Goal: Information Seeking & Learning: Check status

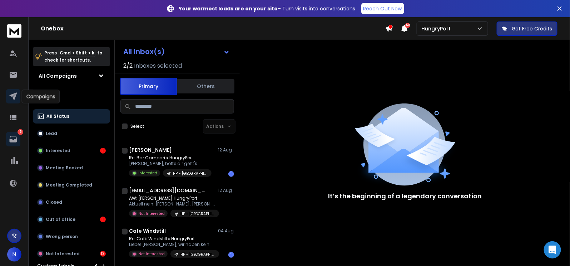
click at [14, 96] on icon at bounding box center [13, 96] width 8 height 8
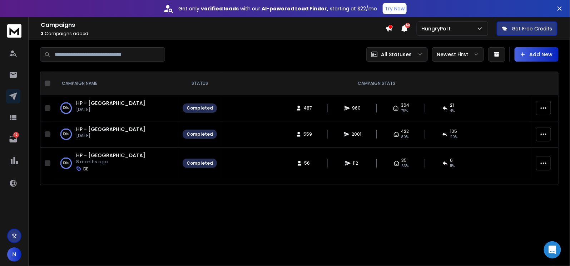
click at [125, 130] on div "100 % HP - [GEOGRAPHIC_DATA] [DATE]" at bounding box center [115, 133] width 111 height 17
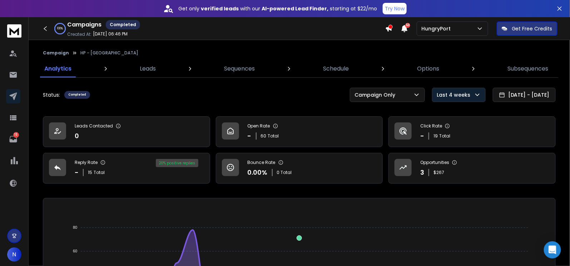
click at [439, 96] on p "Last 4 weeks" at bounding box center [455, 94] width 36 height 7
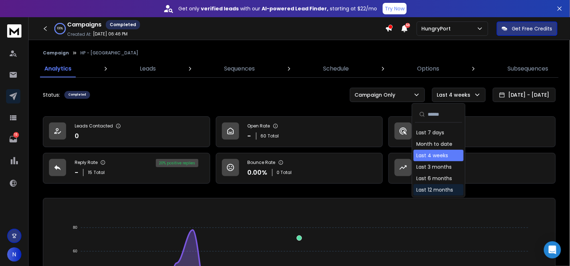
click at [446, 189] on div "Last 12 months" at bounding box center [434, 189] width 37 height 7
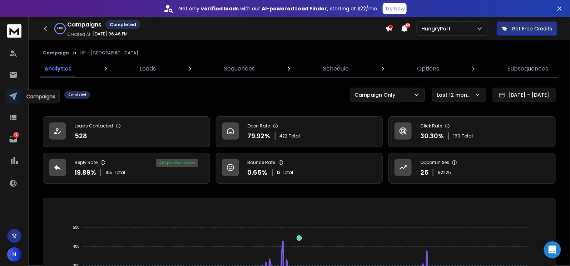
click at [13, 97] on icon at bounding box center [13, 96] width 9 height 9
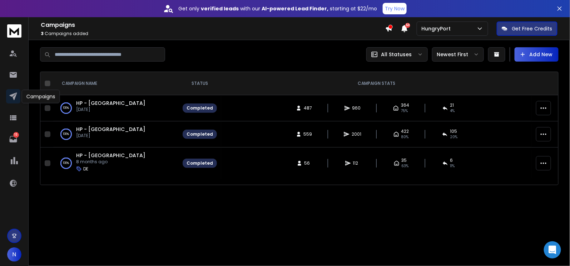
click at [127, 109] on div "100 % HP - [GEOGRAPHIC_DATA] [DATE]" at bounding box center [115, 107] width 111 height 17
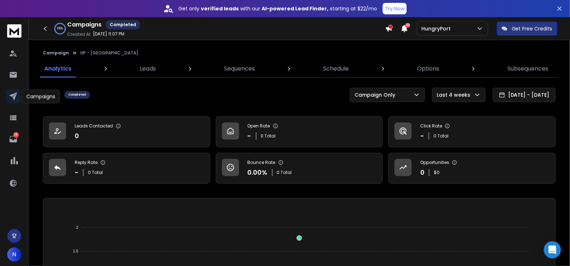
click at [12, 95] on icon at bounding box center [13, 96] width 8 height 8
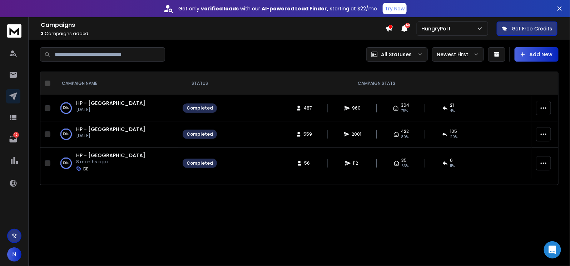
click at [196, 84] on th "STATUS" at bounding box center [199, 83] width 43 height 23
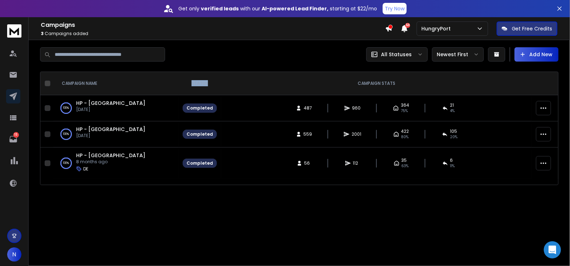
click at [196, 84] on th "STATUS" at bounding box center [199, 83] width 43 height 23
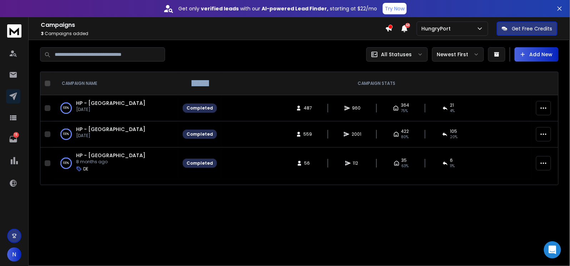
click at [196, 84] on th "STATUS" at bounding box center [199, 83] width 43 height 23
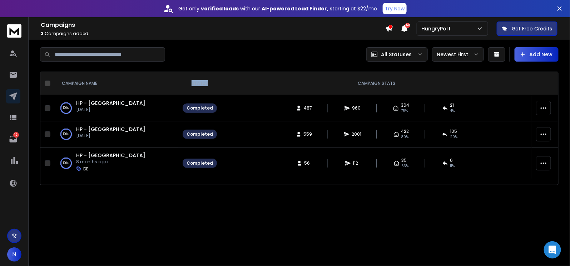
click at [196, 84] on th "STATUS" at bounding box center [199, 83] width 43 height 23
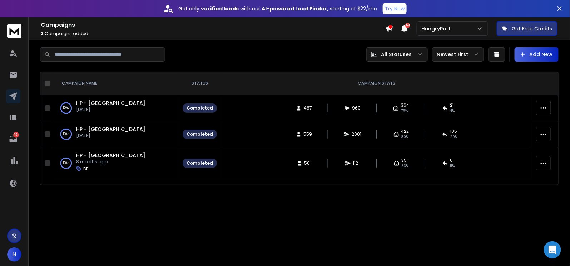
click at [196, 84] on th "STATUS" at bounding box center [199, 83] width 43 height 23
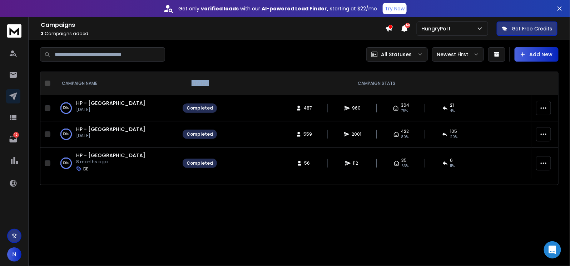
click at [196, 84] on th "STATUS" at bounding box center [199, 83] width 43 height 23
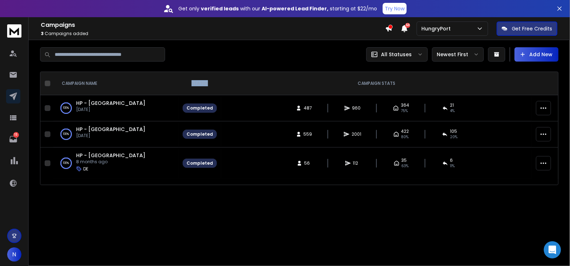
click at [196, 84] on th "STATUS" at bounding box center [199, 83] width 43 height 23
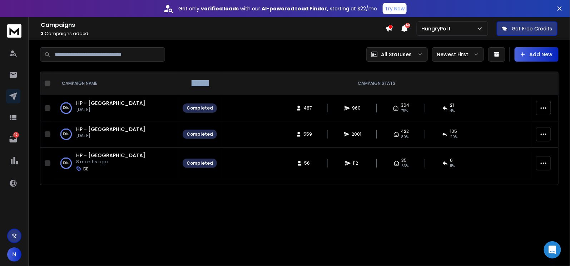
click at [196, 84] on th "STATUS" at bounding box center [199, 83] width 43 height 23
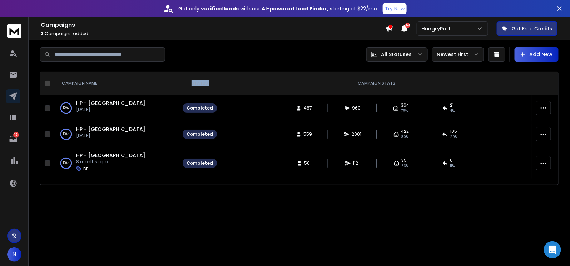
click at [196, 84] on th "STATUS" at bounding box center [199, 83] width 43 height 23
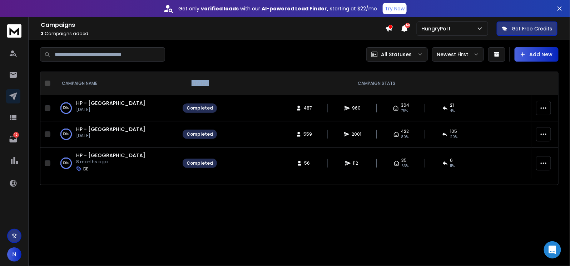
click at [196, 84] on th "STATUS" at bounding box center [199, 83] width 43 height 23
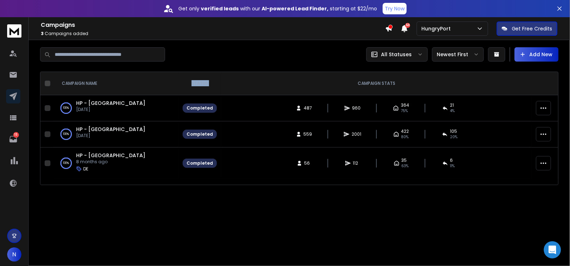
click at [196, 84] on th "STATUS" at bounding box center [199, 83] width 43 height 23
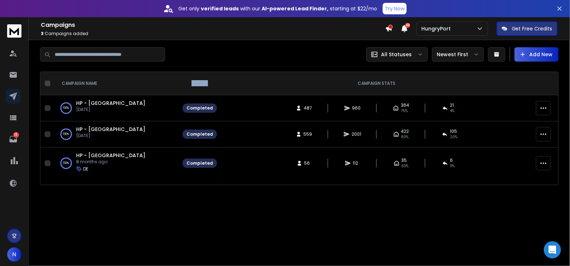
click at [196, 84] on th "STATUS" at bounding box center [199, 83] width 43 height 23
click at [195, 83] on th "STATUS" at bounding box center [199, 83] width 43 height 23
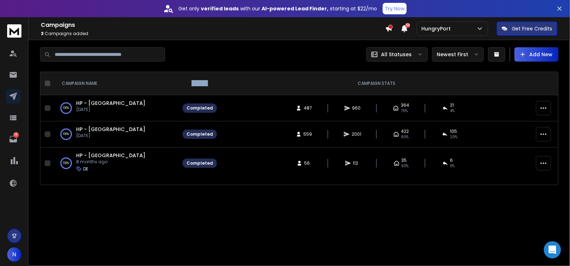
click at [199, 81] on th "STATUS" at bounding box center [199, 83] width 43 height 23
click at [196, 83] on th "STATUS" at bounding box center [199, 83] width 43 height 23
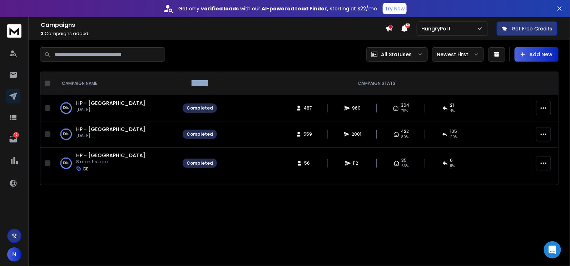
click at [196, 83] on th "STATUS" at bounding box center [199, 83] width 43 height 23
click at [359, 84] on th "CAMPAIGN STATS" at bounding box center [376, 83] width 311 height 23
drag, startPoint x: 359, startPoint y: 84, endPoint x: 394, endPoint y: 85, distance: 34.7
click at [394, 85] on th "CAMPAIGN STATS" at bounding box center [376, 83] width 311 height 23
click at [387, 84] on th "CAMPAIGN STATS" at bounding box center [376, 83] width 311 height 23
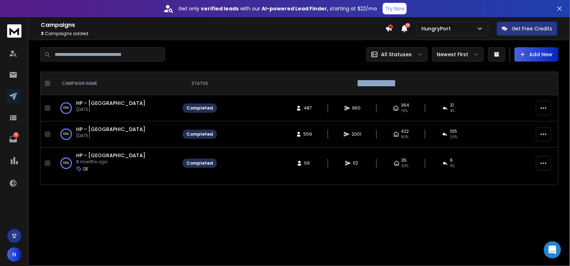
drag, startPoint x: 387, startPoint y: 84, endPoint x: 366, endPoint y: 84, distance: 21.1
click at [366, 84] on th "CAMPAIGN STATS" at bounding box center [376, 83] width 311 height 23
click at [197, 84] on th "STATUS" at bounding box center [199, 83] width 43 height 23
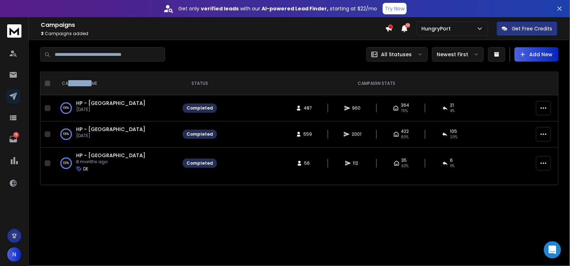
drag, startPoint x: 92, startPoint y: 84, endPoint x: 69, endPoint y: 85, distance: 23.2
click at [69, 85] on th "CAMPAIGN NAME" at bounding box center [115, 83] width 125 height 23
drag, startPoint x: 69, startPoint y: 85, endPoint x: 91, endPoint y: 84, distance: 22.2
click at [91, 84] on th "CAMPAIGN NAME" at bounding box center [115, 83] width 125 height 23
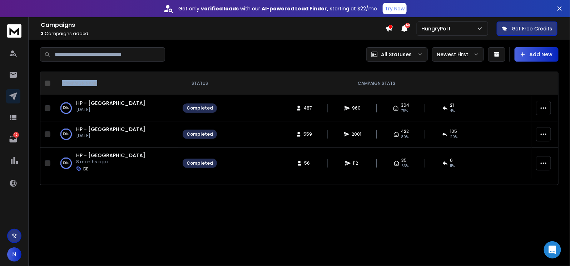
click at [91, 84] on th "CAMPAIGN NAME" at bounding box center [115, 83] width 125 height 23
drag, startPoint x: 91, startPoint y: 84, endPoint x: 71, endPoint y: 84, distance: 19.7
click at [71, 84] on th "CAMPAIGN NAME" at bounding box center [115, 83] width 125 height 23
drag, startPoint x: 71, startPoint y: 84, endPoint x: 254, endPoint y: 83, distance: 182.3
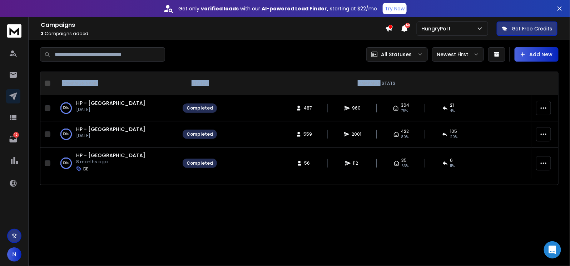
click at [254, 83] on tr "CAMPAIGN NAME STATUS CAMPAIGN STATS" at bounding box center [299, 83] width 518 height 23
click at [393, 82] on th "CAMPAIGN STATS" at bounding box center [376, 83] width 311 height 23
drag, startPoint x: 393, startPoint y: 82, endPoint x: 96, endPoint y: 86, distance: 297.1
click at [96, 86] on tr "CAMPAIGN NAME STATUS CAMPAIGN STATS" at bounding box center [299, 83] width 518 height 23
click at [70, 84] on th "CAMPAIGN NAME" at bounding box center [115, 83] width 125 height 23
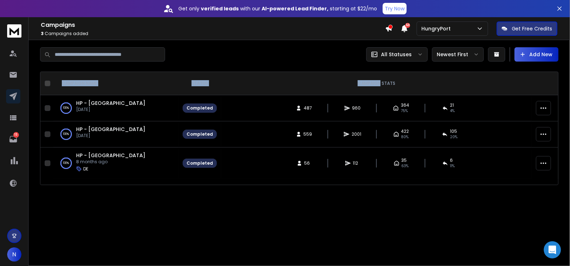
drag, startPoint x: 70, startPoint y: 84, endPoint x: 342, endPoint y: 80, distance: 272.1
click at [342, 80] on tr "CAMPAIGN NAME STATUS CAMPAIGN STATS" at bounding box center [299, 83] width 518 height 23
click at [389, 81] on th "CAMPAIGN STATS" at bounding box center [376, 83] width 311 height 23
drag, startPoint x: 389, startPoint y: 81, endPoint x: 198, endPoint y: 88, distance: 191.0
click at [198, 88] on tr "CAMPAIGN NAME STATUS CAMPAIGN STATS" at bounding box center [299, 83] width 518 height 23
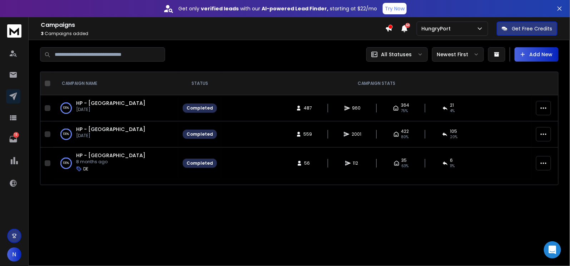
click at [193, 84] on th "STATUS" at bounding box center [199, 83] width 43 height 23
click at [90, 81] on th "CAMPAIGN NAME" at bounding box center [115, 83] width 125 height 23
drag, startPoint x: 90, startPoint y: 81, endPoint x: 63, endPoint y: 81, distance: 27.9
click at [63, 81] on th "CAMPAIGN NAME" at bounding box center [115, 83] width 125 height 23
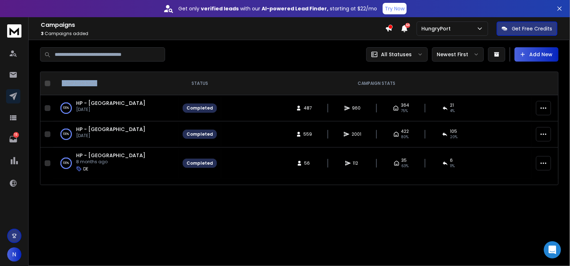
click at [63, 81] on th "CAMPAIGN NAME" at bounding box center [115, 83] width 125 height 23
drag, startPoint x: 63, startPoint y: 81, endPoint x: 296, endPoint y: 78, distance: 233.8
click at [296, 78] on tr "CAMPAIGN NAME STATUS CAMPAIGN STATS" at bounding box center [299, 83] width 518 height 23
click at [394, 84] on th "CAMPAIGN STATS" at bounding box center [376, 83] width 311 height 23
drag, startPoint x: 394, startPoint y: 84, endPoint x: 223, endPoint y: 89, distance: 170.9
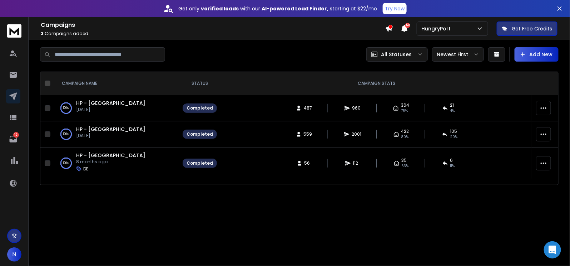
click at [223, 89] on th "CAMPAIGN STATS" at bounding box center [376, 83] width 311 height 23
click at [197, 84] on th "STATUS" at bounding box center [199, 83] width 43 height 23
click at [77, 83] on th "CAMPAIGN NAME" at bounding box center [115, 83] width 125 height 23
drag, startPoint x: 77, startPoint y: 83, endPoint x: 271, endPoint y: 81, distance: 193.4
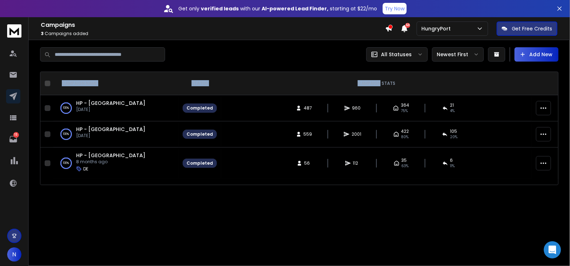
click at [271, 81] on tr "CAMPAIGN NAME STATUS CAMPAIGN STATS" at bounding box center [299, 83] width 518 height 23
click at [401, 87] on th "CAMPAIGN STATS" at bounding box center [376, 83] width 311 height 23
drag, startPoint x: 401, startPoint y: 87, endPoint x: 163, endPoint y: 86, distance: 238.1
click at [163, 86] on tr "CAMPAIGN NAME STATUS CAMPAIGN STATS" at bounding box center [299, 83] width 518 height 23
click at [89, 85] on th "CAMPAIGN NAME" at bounding box center [115, 83] width 125 height 23
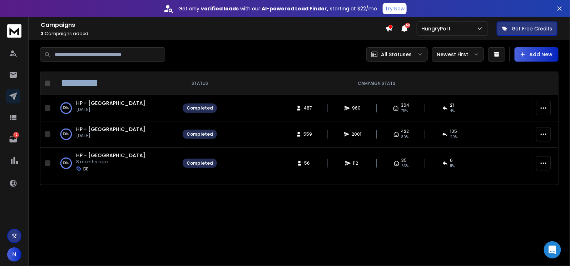
drag, startPoint x: 89, startPoint y: 85, endPoint x: 59, endPoint y: 85, distance: 29.3
click at [59, 85] on th "CAMPAIGN NAME" at bounding box center [115, 83] width 125 height 23
drag, startPoint x: 59, startPoint y: 85, endPoint x: 352, endPoint y: 73, distance: 292.6
click at [352, 73] on tr "CAMPAIGN NAME STATUS CAMPAIGN STATS" at bounding box center [299, 83] width 518 height 23
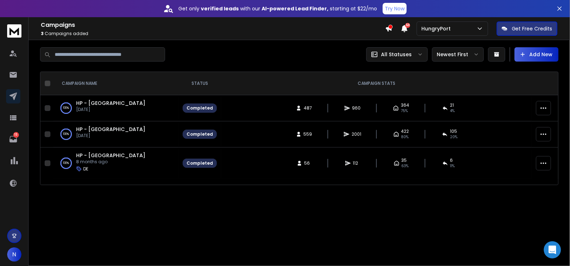
click at [399, 84] on th "CAMPAIGN STATS" at bounding box center [376, 83] width 311 height 23
drag, startPoint x: 399, startPoint y: 84, endPoint x: 206, endPoint y: 70, distance: 193.2
click at [206, 70] on div "Campaigns 3 Campaigns Added All Statuses Newest First Add New CAMPAIGN NAME STA…" at bounding box center [299, 116] width 519 height 138
click at [71, 80] on th "CAMPAIGN NAME" at bounding box center [115, 83] width 125 height 23
drag, startPoint x: 71, startPoint y: 80, endPoint x: 386, endPoint y: 83, distance: 314.9
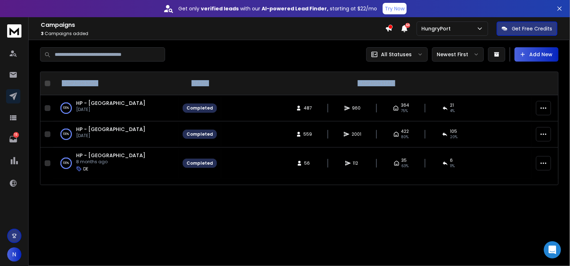
click at [386, 83] on tr "CAMPAIGN NAME STATUS CAMPAIGN STATS" at bounding box center [299, 83] width 518 height 23
click at [386, 83] on th "CAMPAIGN STATS" at bounding box center [376, 83] width 311 height 23
drag, startPoint x: 386, startPoint y: 83, endPoint x: 204, endPoint y: 93, distance: 182.2
click at [204, 93] on tr "CAMPAIGN NAME STATUS CAMPAIGN STATS" at bounding box center [299, 83] width 518 height 23
click at [93, 87] on th "CAMPAIGN NAME" at bounding box center [115, 83] width 125 height 23
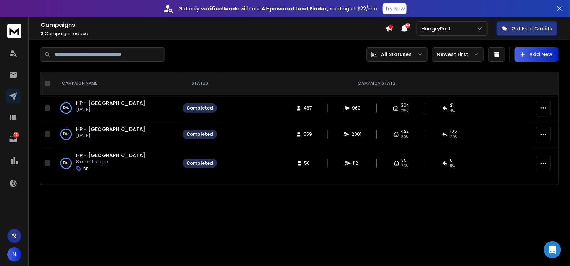
click at [67, 84] on th "CAMPAIGN NAME" at bounding box center [115, 83] width 125 height 23
drag, startPoint x: 67, startPoint y: 84, endPoint x: 285, endPoint y: 83, distance: 217.3
click at [285, 83] on tr "CAMPAIGN NAME STATUS CAMPAIGN STATS" at bounding box center [299, 83] width 518 height 23
click at [395, 85] on th "CAMPAIGN STATS" at bounding box center [376, 83] width 311 height 23
drag, startPoint x: 395, startPoint y: 85, endPoint x: 194, endPoint y: 85, distance: 200.5
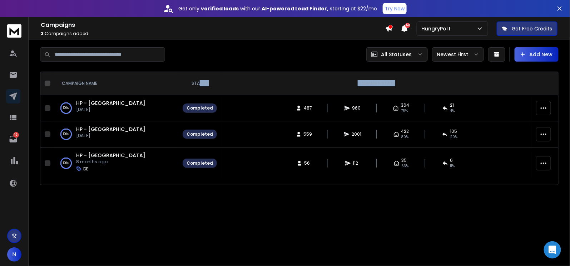
click at [194, 85] on tr "CAMPAIGN NAME STATUS CAMPAIGN STATS" at bounding box center [299, 83] width 518 height 23
click at [80, 82] on th "CAMPAIGN NAME" at bounding box center [115, 83] width 125 height 23
drag, startPoint x: 80, startPoint y: 82, endPoint x: 366, endPoint y: 88, distance: 286.0
click at [366, 88] on tr "CAMPAIGN NAME STATUS CAMPAIGN STATS" at bounding box center [299, 83] width 518 height 23
click at [388, 83] on th "CAMPAIGN STATS" at bounding box center [376, 83] width 311 height 23
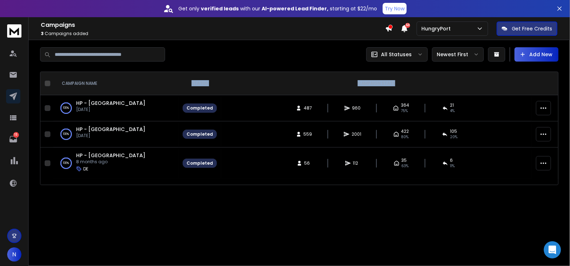
drag, startPoint x: 388, startPoint y: 83, endPoint x: 163, endPoint y: 89, distance: 225.7
click at [163, 89] on tr "CAMPAIGN NAME STATUS CAMPAIGN STATS" at bounding box center [299, 83] width 518 height 23
click at [91, 78] on th "CAMPAIGN NAME" at bounding box center [115, 83] width 125 height 23
drag, startPoint x: 91, startPoint y: 78, endPoint x: 64, endPoint y: 78, distance: 26.8
click at [64, 78] on th "CAMPAIGN NAME" at bounding box center [115, 83] width 125 height 23
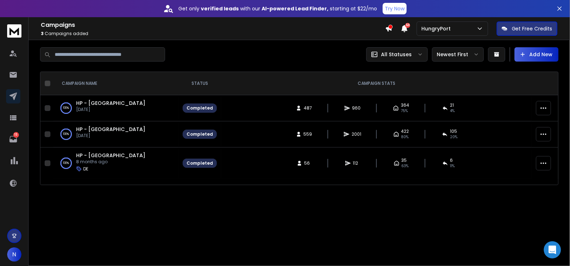
click at [75, 84] on th "CAMPAIGN NAME" at bounding box center [115, 83] width 125 height 23
drag, startPoint x: 75, startPoint y: 84, endPoint x: 365, endPoint y: 84, distance: 289.9
click at [365, 84] on tr "CAMPAIGN NAME STATUS CAMPAIGN STATS" at bounding box center [299, 83] width 518 height 23
click at [365, 84] on th "CAMPAIGN STATS" at bounding box center [376, 83] width 311 height 23
drag, startPoint x: 365, startPoint y: 84, endPoint x: 433, endPoint y: 83, distance: 68.3
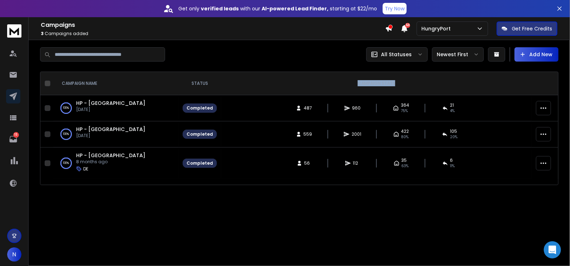
click at [433, 84] on th "CAMPAIGN STATS" at bounding box center [376, 83] width 311 height 23
click at [433, 83] on th "CAMPAIGN STATS" at bounding box center [376, 83] width 311 height 23
drag, startPoint x: 419, startPoint y: 83, endPoint x: 185, endPoint y: 86, distance: 234.5
click at [185, 86] on tr "CAMPAIGN NAME STATUS CAMPAIGN STATS" at bounding box center [299, 83] width 518 height 23
click at [65, 84] on th "CAMPAIGN NAME" at bounding box center [115, 83] width 125 height 23
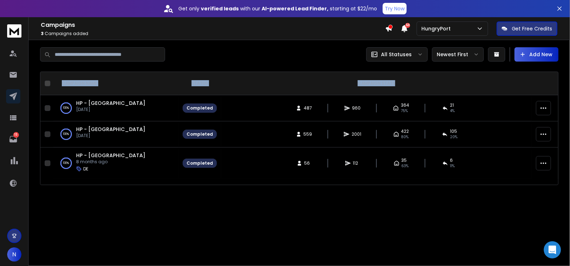
drag, startPoint x: 65, startPoint y: 84, endPoint x: 441, endPoint y: 81, distance: 375.7
click at [441, 81] on tr "CAMPAIGN NAME STATUS CAMPAIGN STATS" at bounding box center [299, 83] width 518 height 23
click at [441, 81] on th "CAMPAIGN STATS" at bounding box center [376, 83] width 311 height 23
drag, startPoint x: 441, startPoint y: 81, endPoint x: 64, endPoint y: 85, distance: 376.8
click at [64, 85] on tr "CAMPAIGN NAME STATUS CAMPAIGN STATS" at bounding box center [299, 83] width 518 height 23
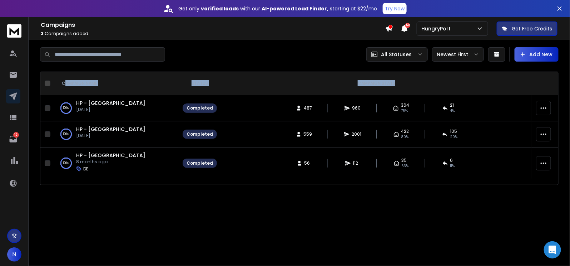
click at [64, 85] on th "CAMPAIGN NAME" at bounding box center [115, 83] width 125 height 23
drag, startPoint x: 64, startPoint y: 85, endPoint x: 385, endPoint y: 87, distance: 321.3
click at [385, 87] on tr "CAMPAIGN NAME STATUS CAMPAIGN STATS" at bounding box center [299, 83] width 518 height 23
click at [406, 83] on th "CAMPAIGN STATS" at bounding box center [376, 83] width 311 height 23
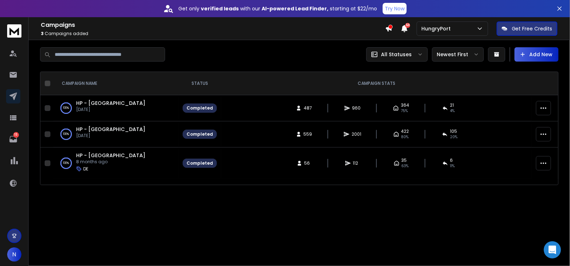
click at [406, 83] on th "CAMPAIGN STATS" at bounding box center [376, 83] width 311 height 23
click at [383, 83] on th "CAMPAIGN STATS" at bounding box center [376, 83] width 311 height 23
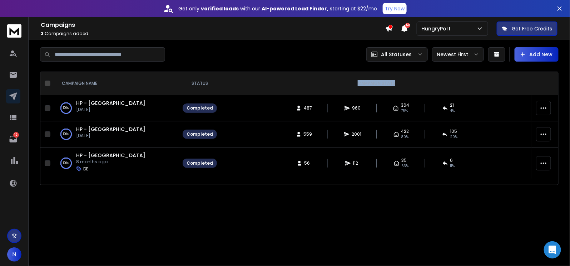
click at [383, 83] on th "CAMPAIGN STATS" at bounding box center [376, 83] width 311 height 23
click at [205, 86] on th "STATUS" at bounding box center [199, 83] width 43 height 23
click at [94, 84] on th "CAMPAIGN NAME" at bounding box center [115, 83] width 125 height 23
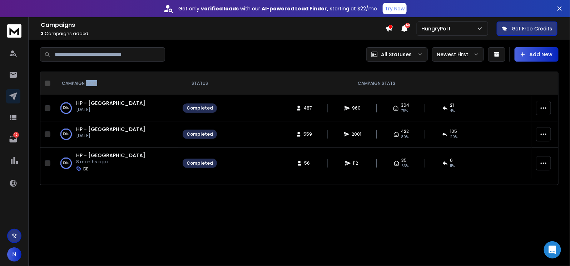
click at [94, 84] on th "CAMPAIGN NAME" at bounding box center [115, 83] width 125 height 23
drag, startPoint x: 94, startPoint y: 84, endPoint x: 68, endPoint y: 84, distance: 26.5
click at [68, 84] on th "CAMPAIGN NAME" at bounding box center [115, 83] width 125 height 23
drag, startPoint x: 68, startPoint y: 84, endPoint x: 382, endPoint y: 72, distance: 315.2
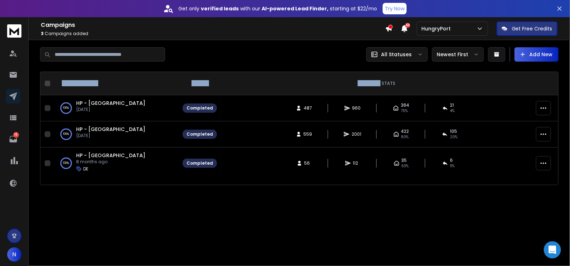
click at [382, 72] on tr "CAMPAIGN NAME STATUS CAMPAIGN STATS" at bounding box center [299, 83] width 518 height 23
click at [409, 89] on th "CAMPAIGN STATS" at bounding box center [376, 83] width 311 height 23
drag, startPoint x: 395, startPoint y: 82, endPoint x: 159, endPoint y: 83, distance: 235.6
click at [159, 83] on tr "CAMPAIGN NAME STATUS CAMPAIGN STATS" at bounding box center [299, 83] width 518 height 23
click at [70, 85] on th "CAMPAIGN NAME" at bounding box center [115, 83] width 125 height 23
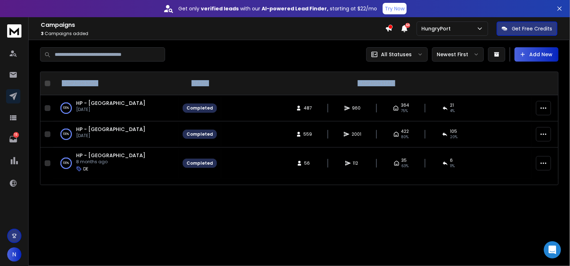
drag, startPoint x: 70, startPoint y: 85, endPoint x: 433, endPoint y: 89, distance: 362.8
click at [433, 89] on tr "CAMPAIGN NAME STATUS CAMPAIGN STATS" at bounding box center [299, 83] width 518 height 23
click at [410, 83] on th "CAMPAIGN STATS" at bounding box center [376, 83] width 311 height 23
drag, startPoint x: 410, startPoint y: 83, endPoint x: 66, endPoint y: 84, distance: 343.1
click at [66, 84] on tr "CAMPAIGN NAME STATUS CAMPAIGN STATS" at bounding box center [299, 83] width 518 height 23
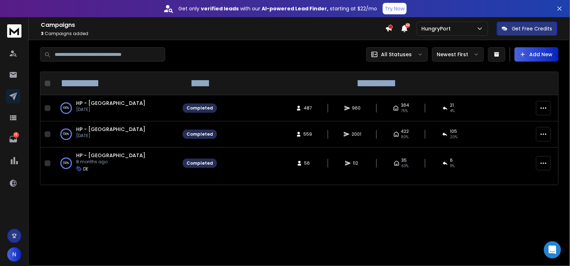
click at [66, 84] on th "CAMPAIGN NAME" at bounding box center [115, 83] width 125 height 23
drag, startPoint x: 66, startPoint y: 84, endPoint x: 514, endPoint y: 89, distance: 447.9
click at [514, 89] on tr "CAMPAIGN NAME STATUS CAMPAIGN STATS" at bounding box center [299, 83] width 518 height 23
click at [389, 79] on th "CAMPAIGN STATS" at bounding box center [376, 83] width 311 height 23
click at [389, 85] on th "CAMPAIGN STATS" at bounding box center [376, 83] width 311 height 23
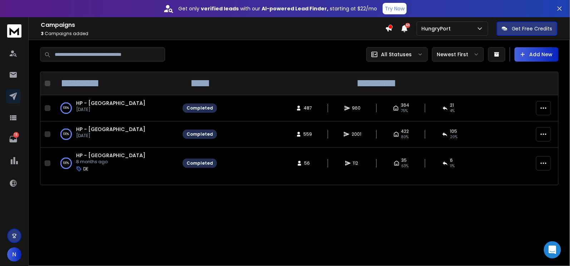
drag, startPoint x: 389, startPoint y: 85, endPoint x: 62, endPoint y: 82, distance: 327.4
click at [62, 82] on tr "CAMPAIGN NAME STATUS CAMPAIGN STATS" at bounding box center [299, 83] width 518 height 23
click at [62, 82] on th "CAMPAIGN NAME" at bounding box center [115, 83] width 125 height 23
drag, startPoint x: 62, startPoint y: 82, endPoint x: 413, endPoint y: 88, distance: 351.1
click at [413, 88] on tr "CAMPAIGN NAME STATUS CAMPAIGN STATS" at bounding box center [299, 83] width 518 height 23
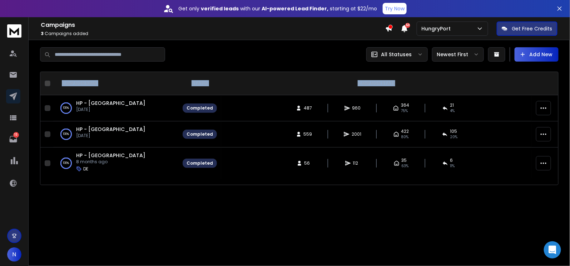
click at [413, 88] on th "CAMPAIGN STATS" at bounding box center [376, 83] width 311 height 23
click at [393, 83] on th "CAMPAIGN STATS" at bounding box center [376, 83] width 311 height 23
drag, startPoint x: 393, startPoint y: 83, endPoint x: 112, endPoint y: 80, distance: 281.0
click at [112, 80] on tr "CAMPAIGN NAME STATUS CAMPAIGN STATS" at bounding box center [299, 83] width 518 height 23
click at [78, 82] on th "CAMPAIGN NAME" at bounding box center [115, 83] width 125 height 23
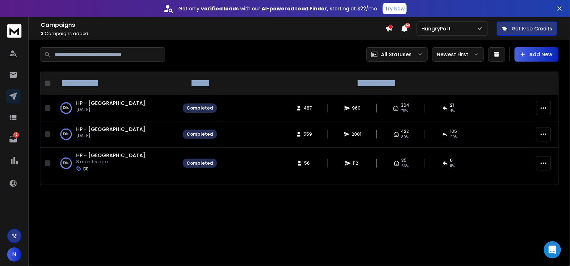
drag, startPoint x: 78, startPoint y: 82, endPoint x: 404, endPoint y: 87, distance: 326.7
click at [404, 87] on tr "CAMPAIGN NAME STATUS CAMPAIGN STATS" at bounding box center [299, 83] width 518 height 23
click at [404, 87] on th "CAMPAIGN STATS" at bounding box center [376, 83] width 311 height 23
click at [389, 85] on th "CAMPAIGN STATS" at bounding box center [376, 83] width 311 height 23
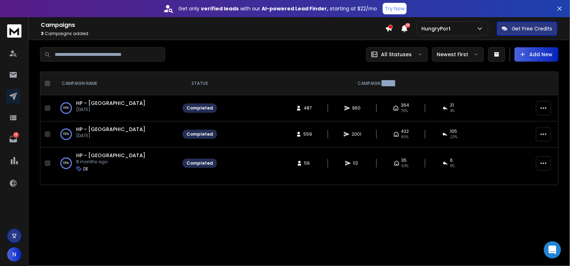
click at [389, 85] on th "CAMPAIGN STATS" at bounding box center [376, 83] width 311 height 23
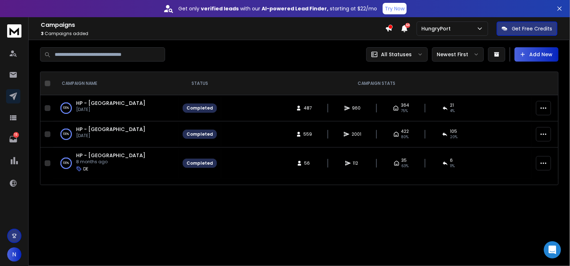
click at [201, 83] on th "STATUS" at bounding box center [199, 83] width 43 height 23
click at [75, 81] on th "CAMPAIGN NAME" at bounding box center [115, 83] width 125 height 23
drag, startPoint x: 75, startPoint y: 81, endPoint x: 368, endPoint y: 81, distance: 293.1
click at [368, 81] on tr "CAMPAIGN NAME STATUS CAMPAIGN STATS" at bounding box center [299, 83] width 518 height 23
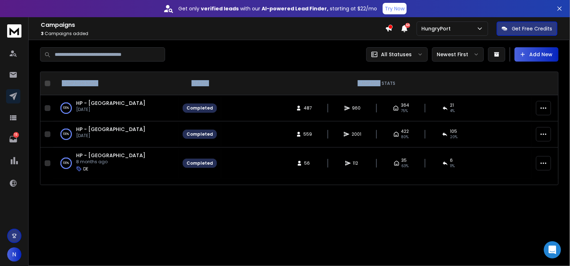
click at [368, 81] on th "CAMPAIGN STATS" at bounding box center [376, 83] width 311 height 23
drag, startPoint x: 368, startPoint y: 81, endPoint x: 410, endPoint y: 81, distance: 42.5
click at [410, 81] on th "CAMPAIGN STATS" at bounding box center [376, 83] width 311 height 23
drag, startPoint x: 410, startPoint y: 81, endPoint x: 321, endPoint y: 80, distance: 89.0
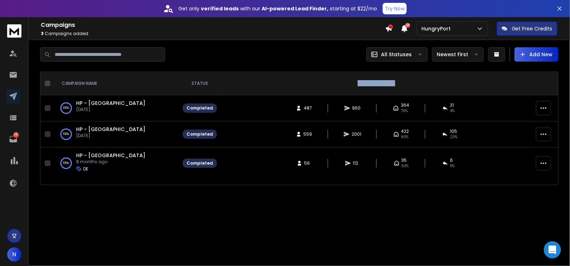
click at [321, 80] on th "CAMPAIGN STATS" at bounding box center [376, 83] width 311 height 23
click at [186, 81] on th "STATUS" at bounding box center [199, 83] width 43 height 23
drag, startPoint x: 186, startPoint y: 81, endPoint x: 393, endPoint y: 84, distance: 207.0
click at [393, 84] on tr "CAMPAIGN NAME STATUS CAMPAIGN STATS" at bounding box center [299, 83] width 518 height 23
click at [393, 84] on th "CAMPAIGN STATS" at bounding box center [376, 83] width 311 height 23
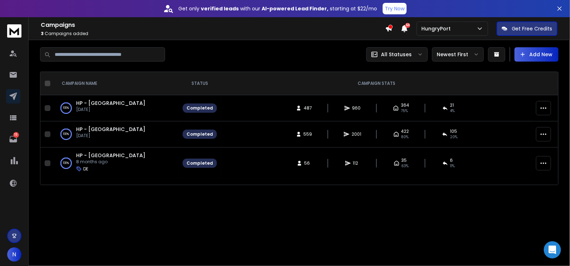
click at [393, 84] on th "CAMPAIGN STATS" at bounding box center [376, 83] width 311 height 23
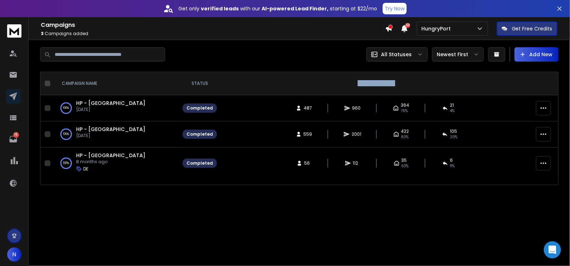
click at [394, 84] on th "CAMPAIGN STATS" at bounding box center [376, 83] width 311 height 23
drag, startPoint x: 394, startPoint y: 84, endPoint x: 353, endPoint y: 85, distance: 40.4
click at [353, 85] on th "CAMPAIGN STATS" at bounding box center [376, 83] width 311 height 23
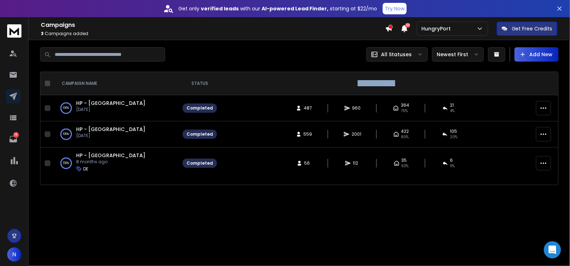
drag, startPoint x: 353, startPoint y: 85, endPoint x: 402, endPoint y: 85, distance: 48.6
click at [402, 85] on th "CAMPAIGN STATS" at bounding box center [376, 83] width 311 height 23
drag, startPoint x: 402, startPoint y: 85, endPoint x: 365, endPoint y: 85, distance: 36.5
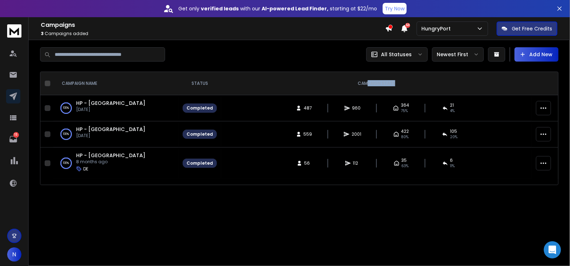
click at [365, 85] on th "CAMPAIGN STATS" at bounding box center [376, 83] width 311 height 23
drag, startPoint x: 365, startPoint y: 85, endPoint x: 401, endPoint y: 84, distance: 35.4
click at [401, 84] on th "CAMPAIGN STATS" at bounding box center [376, 83] width 311 height 23
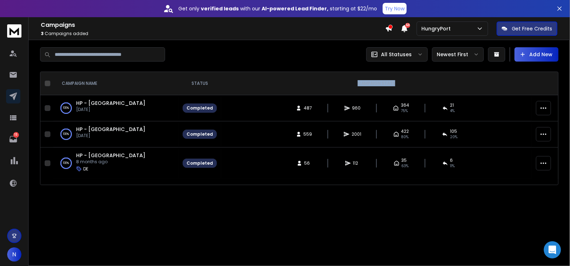
drag, startPoint x: 401, startPoint y: 84, endPoint x: 383, endPoint y: 79, distance: 18.6
click at [383, 79] on th "CAMPAIGN STATS" at bounding box center [376, 83] width 311 height 23
drag, startPoint x: 383, startPoint y: 79, endPoint x: 408, endPoint y: 81, distance: 25.1
click at [408, 81] on th "CAMPAIGN STATS" at bounding box center [376, 83] width 311 height 23
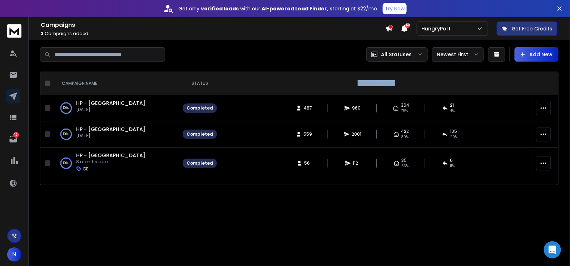
click at [408, 81] on th "CAMPAIGN STATS" at bounding box center [376, 83] width 311 height 23
click at [195, 82] on th "STATUS" at bounding box center [199, 83] width 43 height 23
click at [93, 84] on th "CAMPAIGN NAME" at bounding box center [115, 83] width 125 height 23
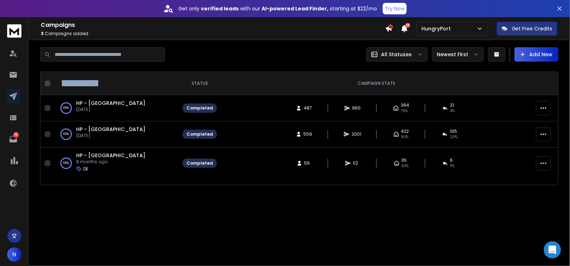
click at [93, 84] on th "CAMPAIGN NAME" at bounding box center [115, 83] width 125 height 23
drag, startPoint x: 93, startPoint y: 84, endPoint x: 66, endPoint y: 81, distance: 27.7
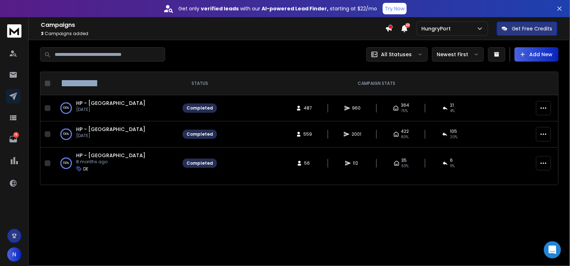
click at [66, 81] on th "CAMPAIGN NAME" at bounding box center [115, 83] width 125 height 23
drag, startPoint x: 66, startPoint y: 81, endPoint x: 107, endPoint y: 81, distance: 41.1
click at [107, 81] on th "CAMPAIGN NAME" at bounding box center [115, 83] width 125 height 23
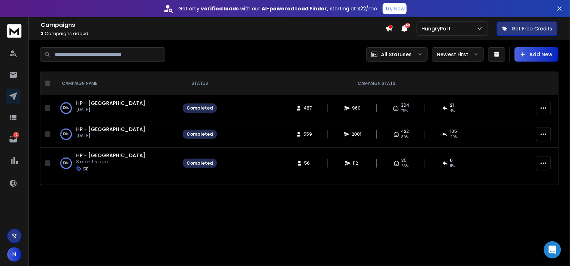
click at [107, 81] on th "CAMPAIGN NAME" at bounding box center [115, 83] width 125 height 23
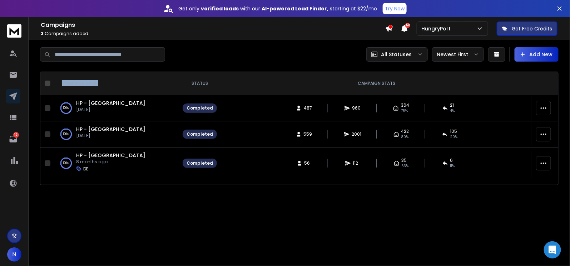
click at [107, 81] on th "CAMPAIGN NAME" at bounding box center [115, 83] width 125 height 23
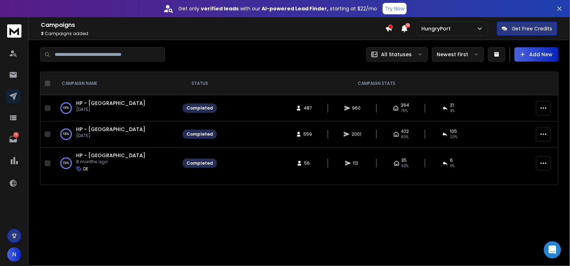
click at [85, 86] on th "CAMPAIGN NAME" at bounding box center [115, 83] width 125 height 23
click at [76, 85] on th "CAMPAIGN NAME" at bounding box center [115, 83] width 125 height 23
drag, startPoint x: 76, startPoint y: 85, endPoint x: 116, endPoint y: 85, distance: 39.3
click at [116, 85] on th "CAMPAIGN NAME" at bounding box center [115, 83] width 125 height 23
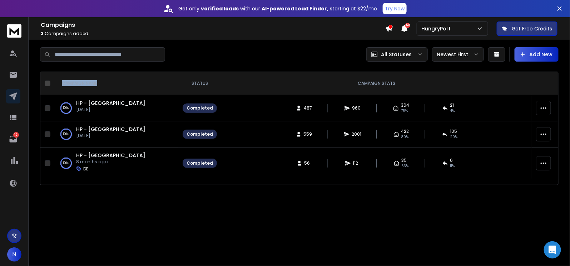
click at [116, 85] on th "CAMPAIGN NAME" at bounding box center [115, 83] width 125 height 23
click at [202, 83] on th "STATUS" at bounding box center [199, 83] width 43 height 23
click at [372, 84] on th "CAMPAIGN STATS" at bounding box center [376, 83] width 311 height 23
drag, startPoint x: 372, startPoint y: 84, endPoint x: 408, endPoint y: 83, distance: 35.8
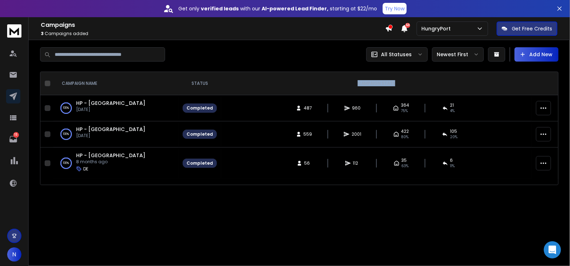
click at [408, 83] on th "CAMPAIGN STATS" at bounding box center [376, 83] width 311 height 23
drag, startPoint x: 401, startPoint y: 83, endPoint x: 236, endPoint y: 85, distance: 164.8
click at [236, 85] on th "CAMPAIGN STATS" at bounding box center [376, 83] width 311 height 23
drag, startPoint x: 63, startPoint y: 83, endPoint x: 418, endPoint y: 83, distance: 354.9
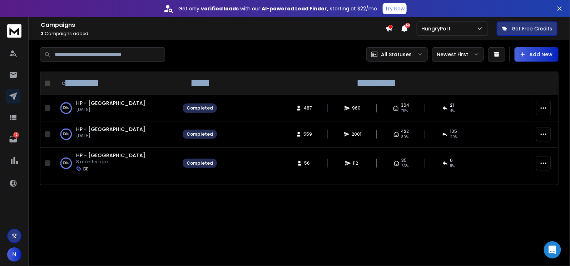
click at [418, 83] on tr "CAMPAIGN NAME STATUS CAMPAIGN STATS" at bounding box center [299, 83] width 518 height 23
click at [418, 83] on th "CAMPAIGN STATS" at bounding box center [376, 83] width 311 height 23
drag, startPoint x: 418, startPoint y: 83, endPoint x: 82, endPoint y: 81, distance: 336.0
click at [82, 81] on tr "CAMPAIGN NAME STATUS CAMPAIGN STATS" at bounding box center [299, 83] width 518 height 23
click at [82, 81] on th "CAMPAIGN NAME" at bounding box center [115, 83] width 125 height 23
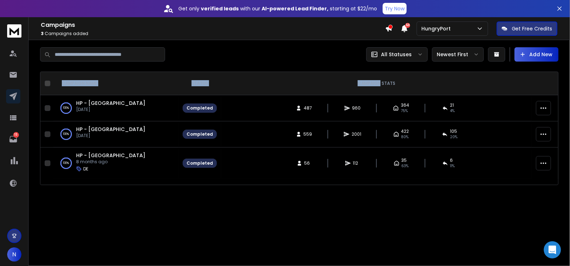
drag, startPoint x: 82, startPoint y: 81, endPoint x: 363, endPoint y: 77, distance: 281.0
click at [363, 77] on tr "CAMPAIGN NAME STATUS CAMPAIGN STATS" at bounding box center [299, 83] width 518 height 23
drag, startPoint x: 407, startPoint y: 84, endPoint x: 62, endPoint y: 83, distance: 344.6
click at [62, 83] on tr "CAMPAIGN NAME STATUS CAMPAIGN STATS" at bounding box center [299, 83] width 518 height 23
click at [62, 83] on th "CAMPAIGN NAME" at bounding box center [115, 83] width 125 height 23
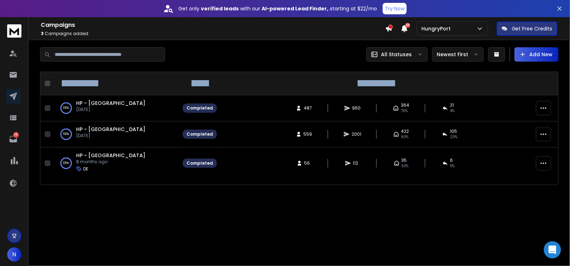
drag, startPoint x: 62, startPoint y: 83, endPoint x: 446, endPoint y: 88, distance: 383.6
click at [446, 88] on tr "CAMPAIGN NAME STATUS CAMPAIGN STATS" at bounding box center [299, 83] width 518 height 23
click at [446, 88] on th "CAMPAIGN STATS" at bounding box center [376, 83] width 311 height 23
drag, startPoint x: 446, startPoint y: 88, endPoint x: 66, endPoint y: 82, distance: 379.3
click at [66, 82] on tr "CAMPAIGN NAME STATUS CAMPAIGN STATS" at bounding box center [299, 83] width 518 height 23
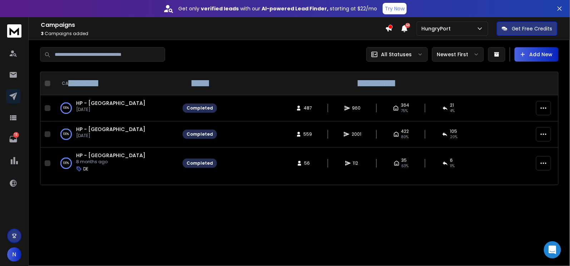
click at [66, 82] on th "CAMPAIGN NAME" at bounding box center [115, 83] width 125 height 23
drag, startPoint x: 66, startPoint y: 82, endPoint x: 384, endPoint y: 79, distance: 317.4
click at [384, 79] on tr "CAMPAIGN NAME STATUS CAMPAIGN STATS" at bounding box center [299, 83] width 518 height 23
click at [384, 79] on th "CAMPAIGN STATS" at bounding box center [376, 83] width 311 height 23
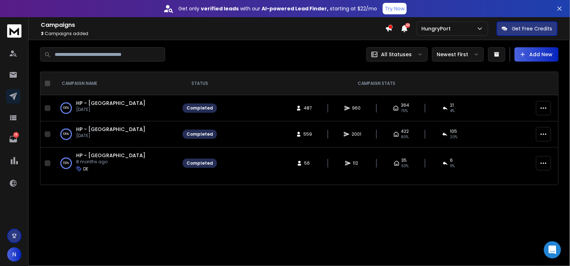
click at [391, 82] on th "CAMPAIGN STATS" at bounding box center [376, 83] width 311 height 23
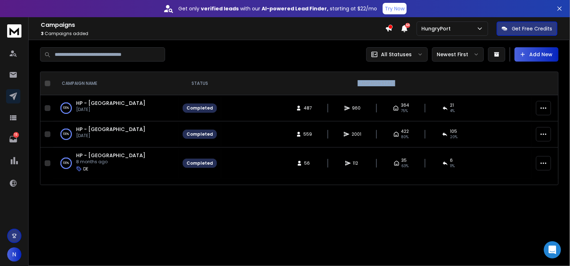
click at [391, 82] on th "CAMPAIGN STATS" at bounding box center [376, 83] width 311 height 23
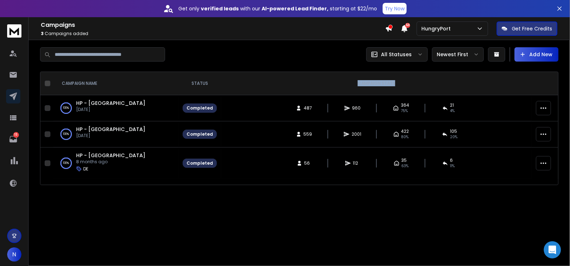
click at [391, 81] on th "CAMPAIGN STATS" at bounding box center [376, 83] width 311 height 23
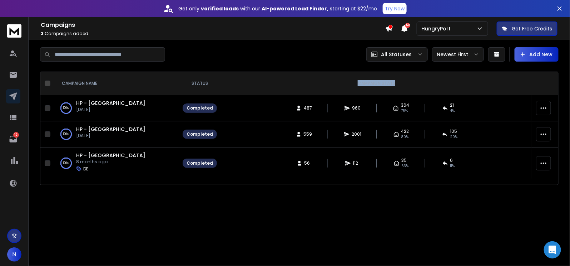
click at [391, 81] on th "CAMPAIGN STATS" at bounding box center [376, 83] width 311 height 23
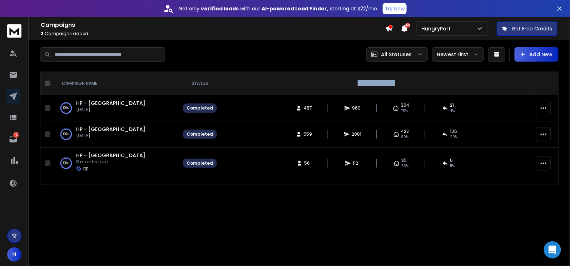
click at [391, 81] on th "CAMPAIGN STATS" at bounding box center [376, 83] width 311 height 23
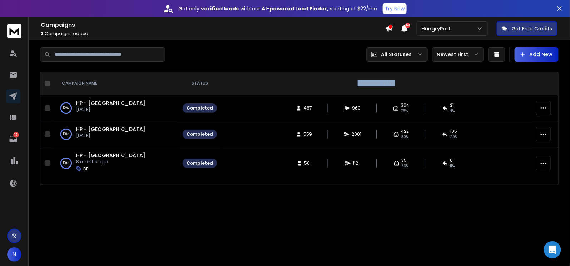
click at [391, 81] on th "CAMPAIGN STATS" at bounding box center [376, 83] width 311 height 23
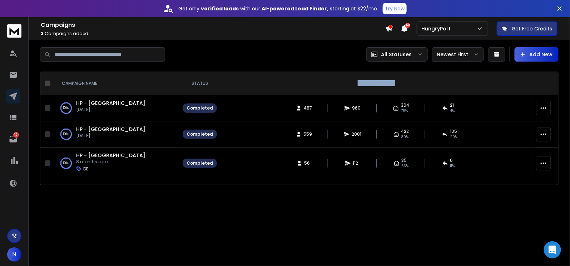
click at [391, 81] on th "CAMPAIGN STATS" at bounding box center [376, 83] width 311 height 23
drag, startPoint x: 391, startPoint y: 81, endPoint x: 350, endPoint y: 81, distance: 41.1
click at [350, 81] on th "CAMPAIGN STATS" at bounding box center [376, 83] width 311 height 23
click at [433, 83] on th "CAMPAIGN STATS" at bounding box center [376, 83] width 311 height 23
drag, startPoint x: 433, startPoint y: 83, endPoint x: 318, endPoint y: 84, distance: 114.7
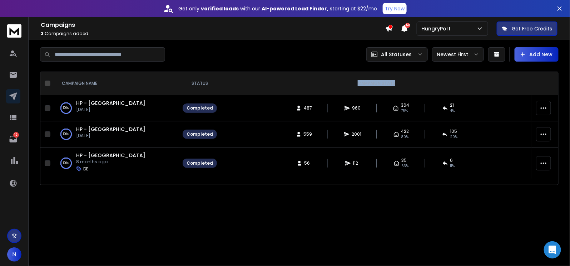
click at [318, 84] on th "CAMPAIGN STATS" at bounding box center [376, 83] width 311 height 23
click at [198, 83] on th "STATUS" at bounding box center [199, 83] width 43 height 23
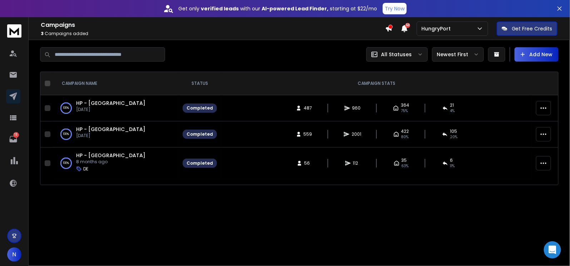
click at [71, 82] on th "CAMPAIGN NAME" at bounding box center [115, 83] width 125 height 23
drag, startPoint x: 71, startPoint y: 82, endPoint x: 409, endPoint y: 79, distance: 337.4
click at [409, 79] on tr "CAMPAIGN NAME STATUS CAMPAIGN STATS" at bounding box center [299, 83] width 518 height 23
click at [409, 79] on th "CAMPAIGN STATS" at bounding box center [376, 83] width 311 height 23
click at [393, 83] on th "CAMPAIGN STATS" at bounding box center [376, 83] width 311 height 23
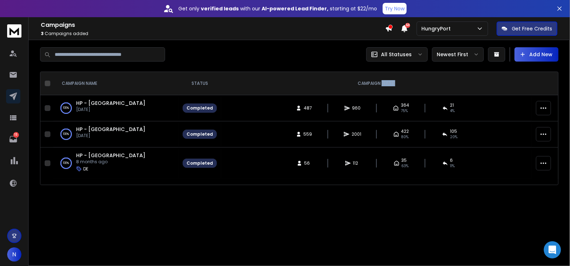
click at [393, 83] on th "CAMPAIGN STATS" at bounding box center [376, 83] width 311 height 23
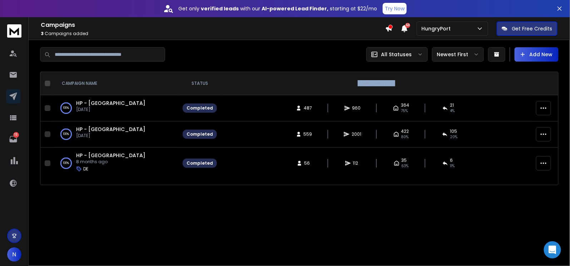
click at [393, 83] on th "CAMPAIGN STATS" at bounding box center [376, 83] width 311 height 23
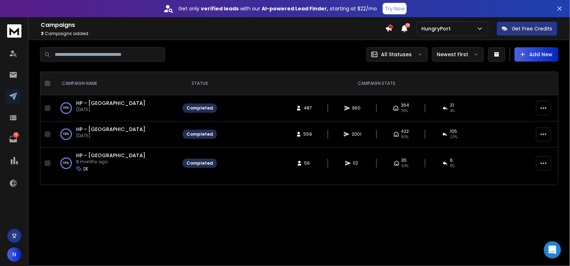
click at [393, 83] on th "CAMPAIGN STATS" at bounding box center [376, 83] width 311 height 23
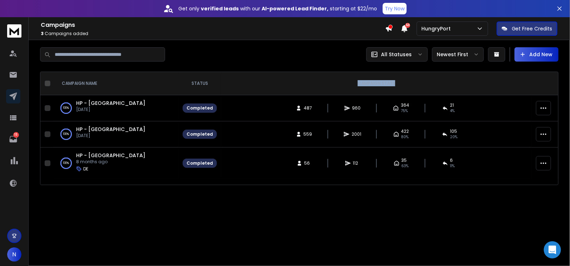
click at [393, 83] on th "CAMPAIGN STATS" at bounding box center [376, 83] width 311 height 23
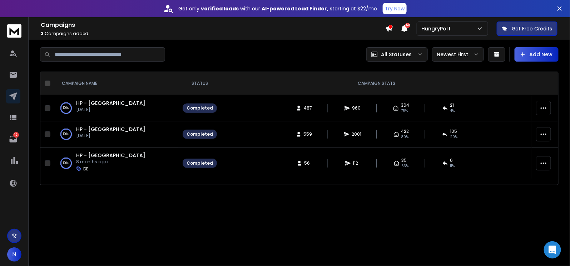
click at [393, 83] on th "CAMPAIGN STATS" at bounding box center [376, 83] width 311 height 23
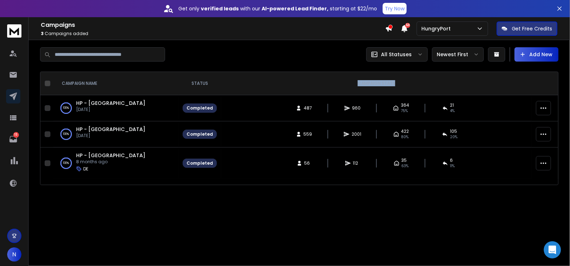
click at [393, 83] on th "CAMPAIGN STATS" at bounding box center [376, 83] width 311 height 23
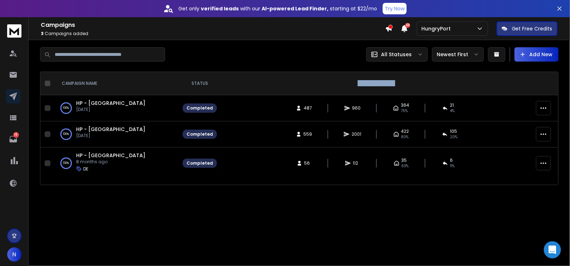
click at [393, 83] on th "CAMPAIGN STATS" at bounding box center [376, 83] width 311 height 23
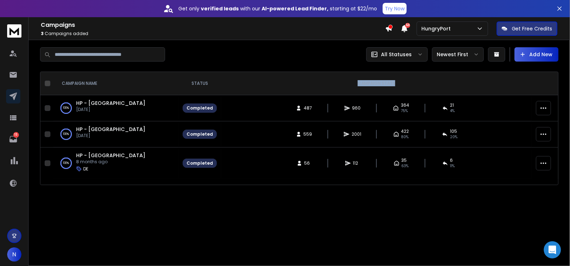
click at [393, 83] on th "CAMPAIGN STATS" at bounding box center [376, 83] width 311 height 23
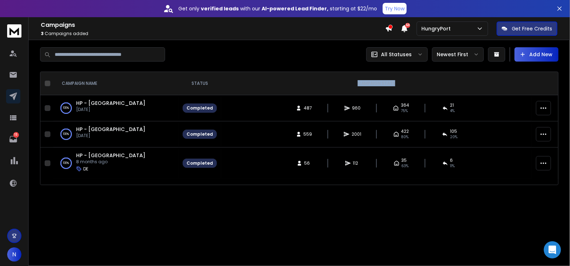
click at [393, 83] on th "CAMPAIGN STATS" at bounding box center [376, 83] width 311 height 23
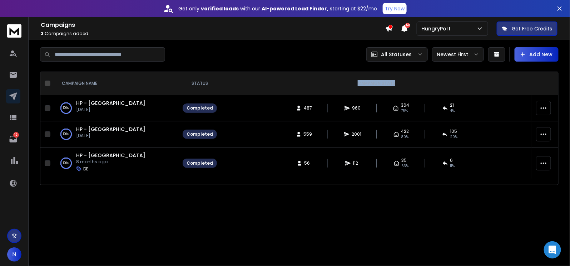
click at [393, 83] on th "CAMPAIGN STATS" at bounding box center [376, 83] width 311 height 23
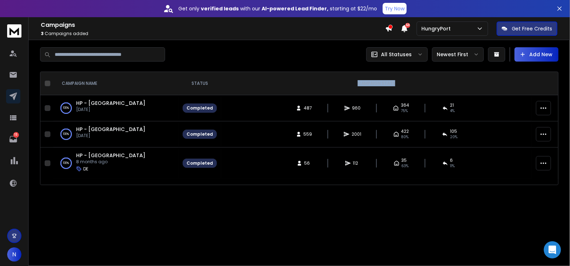
click at [393, 83] on th "CAMPAIGN STATS" at bounding box center [376, 83] width 311 height 23
drag, startPoint x: 393, startPoint y: 83, endPoint x: 367, endPoint y: 82, distance: 25.8
click at [367, 82] on th "CAMPAIGN STATS" at bounding box center [376, 83] width 311 height 23
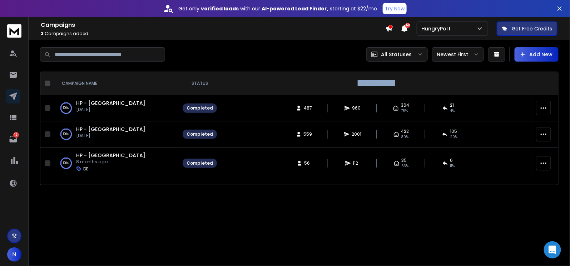
drag, startPoint x: 367, startPoint y: 82, endPoint x: 396, endPoint y: 84, distance: 29.1
click at [396, 84] on th "CAMPAIGN STATS" at bounding box center [376, 83] width 311 height 23
drag, startPoint x: 396, startPoint y: 84, endPoint x: 350, endPoint y: 83, distance: 46.1
click at [350, 83] on th "CAMPAIGN STATS" at bounding box center [376, 83] width 311 height 23
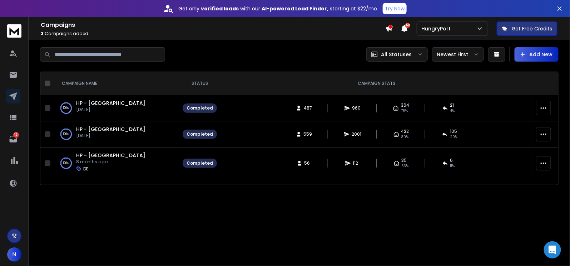
click at [203, 80] on th "STATUS" at bounding box center [199, 83] width 43 height 23
click at [74, 82] on th "CAMPAIGN NAME" at bounding box center [115, 83] width 125 height 23
drag, startPoint x: 74, startPoint y: 82, endPoint x: 381, endPoint y: 80, distance: 307.0
click at [381, 80] on tr "CAMPAIGN NAME STATUS CAMPAIGN STATS" at bounding box center [299, 83] width 518 height 23
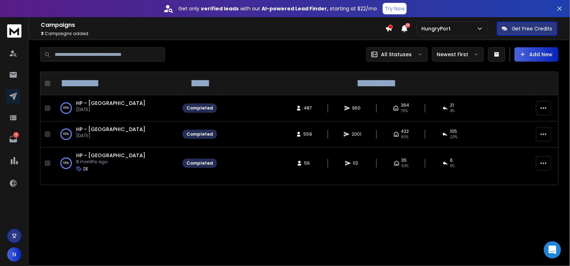
click at [381, 80] on th "CAMPAIGN STATS" at bounding box center [376, 83] width 311 height 23
drag, startPoint x: 381, startPoint y: 80, endPoint x: 68, endPoint y: 83, distance: 312.8
click at [68, 83] on tr "CAMPAIGN NAME STATUS CAMPAIGN STATS" at bounding box center [299, 83] width 518 height 23
click at [68, 83] on th "CAMPAIGN NAME" at bounding box center [115, 83] width 125 height 23
drag, startPoint x: 68, startPoint y: 83, endPoint x: 490, endPoint y: 93, distance: 422.3
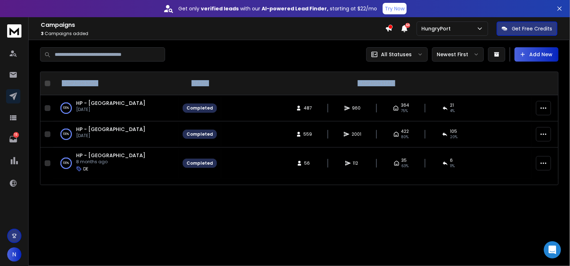
click at [490, 93] on tr "CAMPAIGN NAME STATUS CAMPAIGN STATS" at bounding box center [299, 83] width 518 height 23
click at [430, 81] on th "CAMPAIGN STATS" at bounding box center [376, 83] width 311 height 23
drag, startPoint x: 430, startPoint y: 81, endPoint x: 65, endPoint y: 83, distance: 364.2
click at [65, 83] on tr "CAMPAIGN NAME STATUS CAMPAIGN STATS" at bounding box center [299, 83] width 518 height 23
click at [65, 83] on th "CAMPAIGN NAME" at bounding box center [115, 83] width 125 height 23
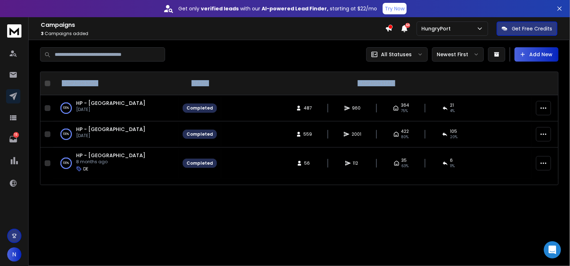
drag, startPoint x: 65, startPoint y: 83, endPoint x: 396, endPoint y: 84, distance: 331.0
click at [396, 84] on tr "CAMPAIGN NAME STATUS CAMPAIGN STATS" at bounding box center [299, 83] width 518 height 23
click at [396, 84] on th "CAMPAIGN STATS" at bounding box center [376, 83] width 311 height 23
drag, startPoint x: 396, startPoint y: 84, endPoint x: 66, endPoint y: 81, distance: 330.3
click at [66, 81] on tr "CAMPAIGN NAME STATUS CAMPAIGN STATS" at bounding box center [299, 83] width 518 height 23
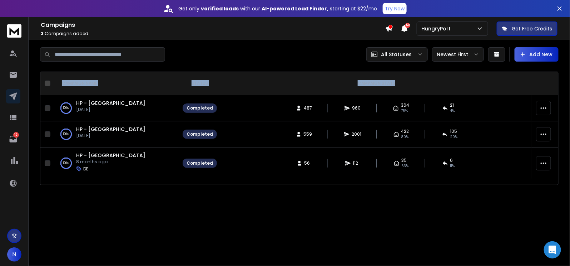
click at [66, 81] on th "CAMPAIGN NAME" at bounding box center [115, 83] width 125 height 23
drag, startPoint x: 66, startPoint y: 81, endPoint x: 419, endPoint y: 78, distance: 353.2
click at [419, 78] on tr "CAMPAIGN NAME STATUS CAMPAIGN STATS" at bounding box center [299, 83] width 518 height 23
click at [419, 78] on th "CAMPAIGN STATS" at bounding box center [376, 83] width 311 height 23
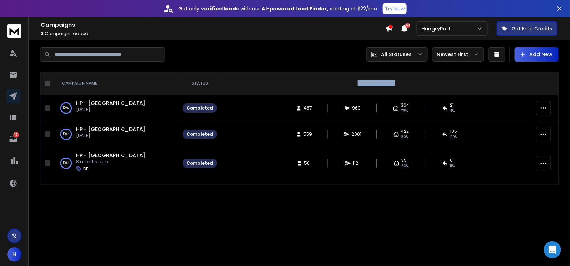
click at [419, 78] on th "CAMPAIGN STATS" at bounding box center [376, 83] width 311 height 23
click at [200, 80] on th "STATUS" at bounding box center [199, 83] width 43 height 23
click at [72, 82] on th "CAMPAIGN NAME" at bounding box center [115, 83] width 125 height 23
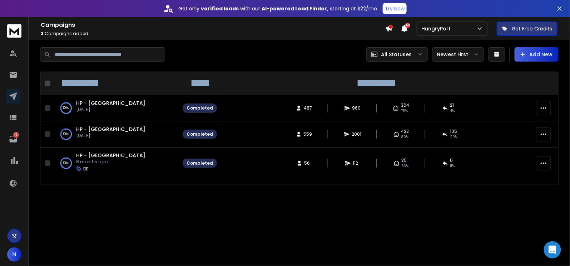
drag, startPoint x: 72, startPoint y: 82, endPoint x: 394, endPoint y: 84, distance: 321.3
click at [394, 84] on tr "CAMPAIGN NAME STATUS CAMPAIGN STATS" at bounding box center [299, 83] width 518 height 23
click at [394, 84] on th "CAMPAIGN STATS" at bounding box center [376, 83] width 311 height 23
